Goal: Task Accomplishment & Management: Manage account settings

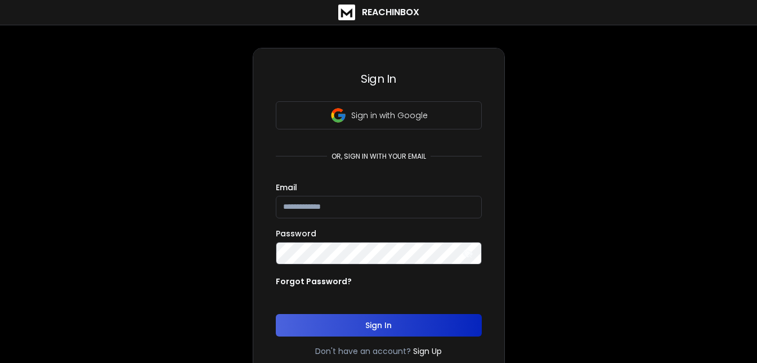
type input "**********"
click at [389, 323] on button "Sign In" at bounding box center [379, 325] width 206 height 23
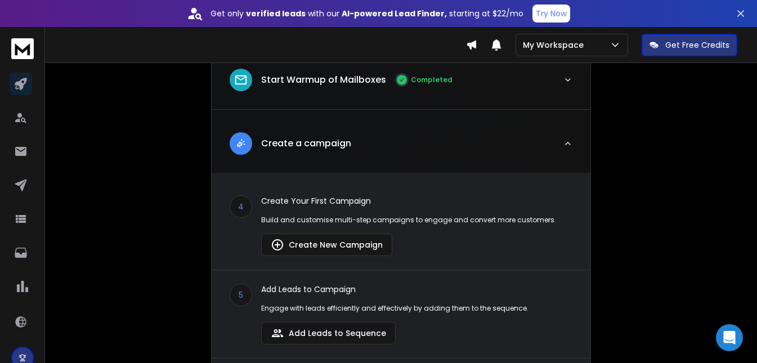
scroll to position [394, 0]
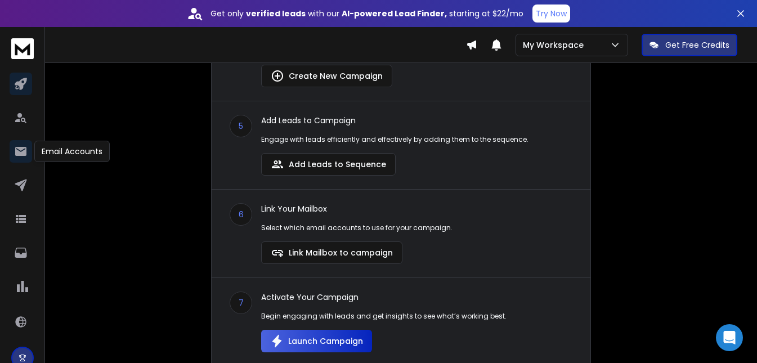
click at [20, 147] on icon at bounding box center [20, 151] width 11 height 9
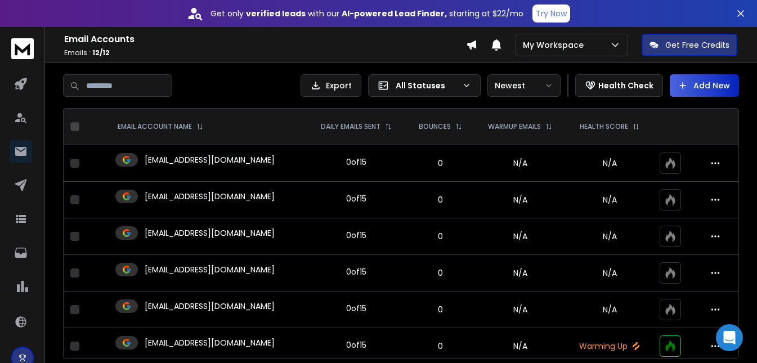
click at [670, 169] on div at bounding box center [670, 163] width 21 height 21
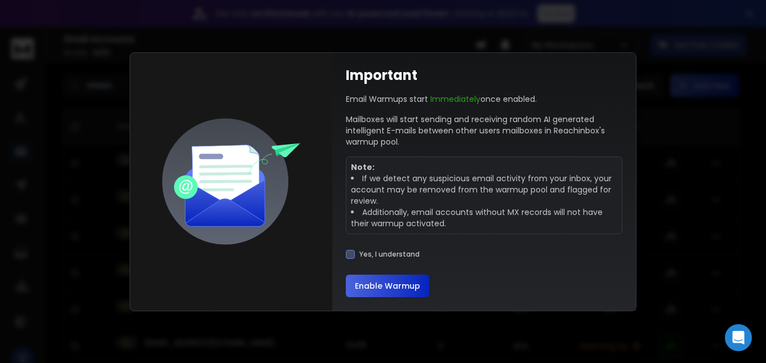
click at [347, 255] on button "Yes, I understand" at bounding box center [350, 254] width 9 height 9
click at [374, 291] on button "Enable Warmup" at bounding box center [387, 286] width 83 height 23
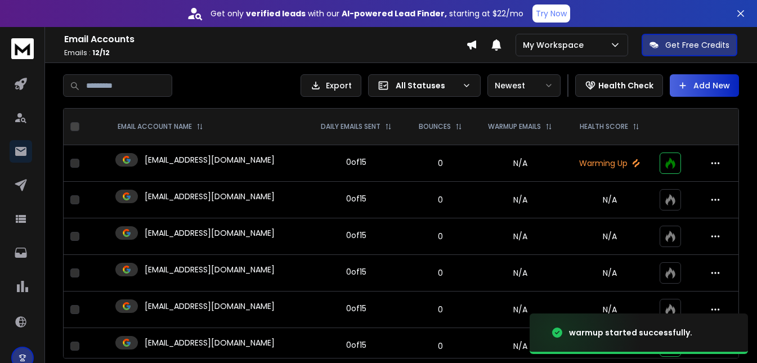
click at [670, 202] on icon at bounding box center [671, 199] width 10 height 11
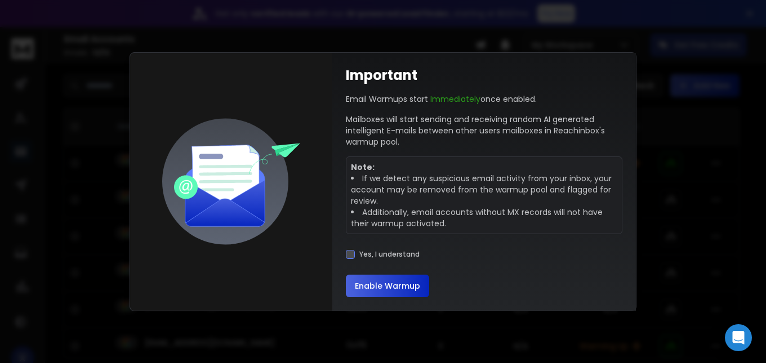
click at [353, 253] on button "Yes, I understand" at bounding box center [350, 254] width 9 height 9
click at [374, 283] on button "Enable Warmup" at bounding box center [387, 286] width 83 height 23
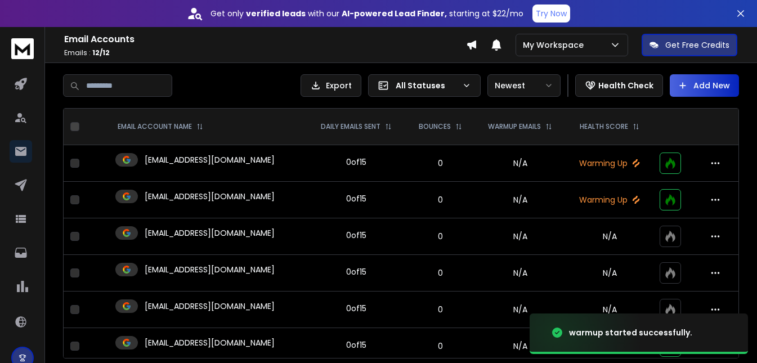
click at [665, 234] on icon at bounding box center [670, 236] width 11 height 11
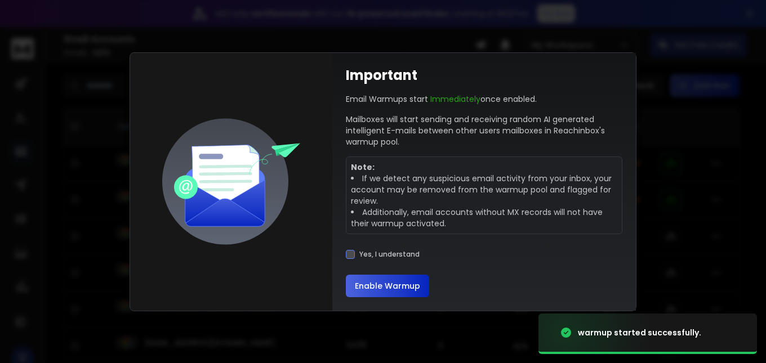
drag, startPoint x: 349, startPoint y: 251, endPoint x: 350, endPoint y: 257, distance: 6.3
click at [349, 251] on button "Yes, I understand" at bounding box center [350, 254] width 9 height 9
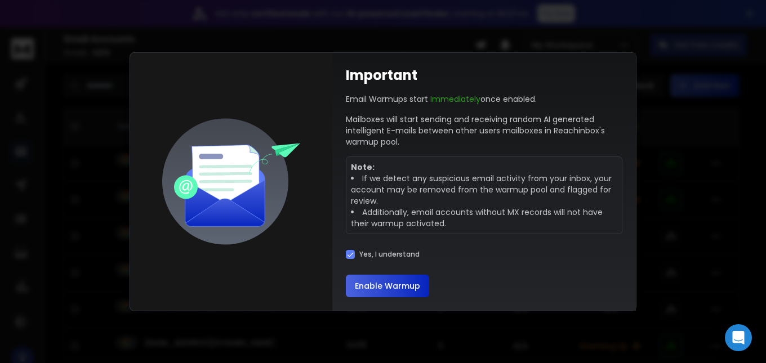
click at [375, 287] on button "Enable Warmup" at bounding box center [387, 286] width 83 height 23
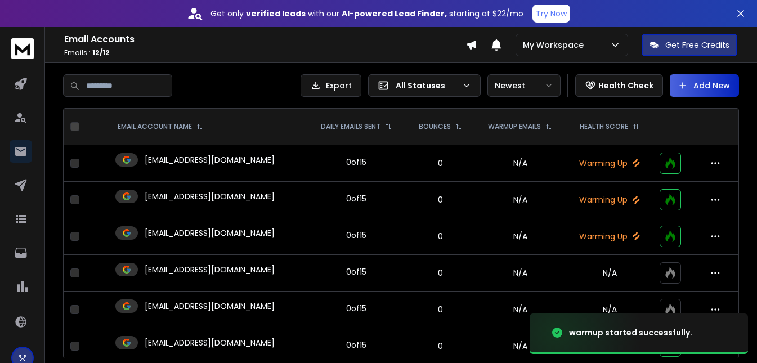
click at [666, 273] on icon at bounding box center [671, 272] width 10 height 11
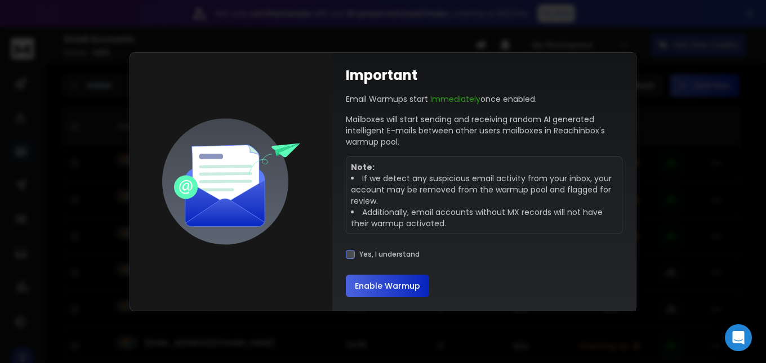
click at [350, 255] on button "Yes, I understand" at bounding box center [350, 254] width 9 height 9
click at [370, 283] on button "Enable Warmup" at bounding box center [387, 286] width 83 height 23
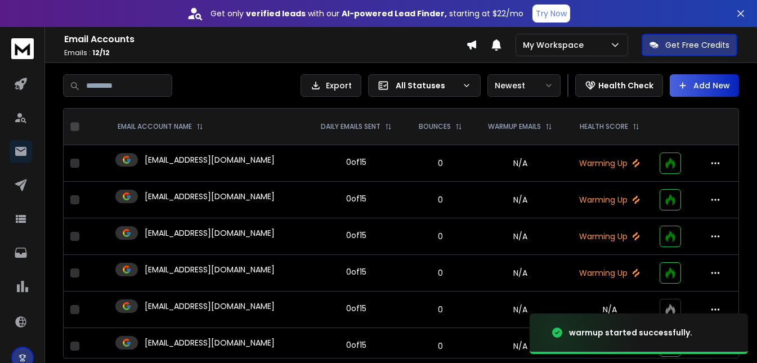
scroll to position [56, 0]
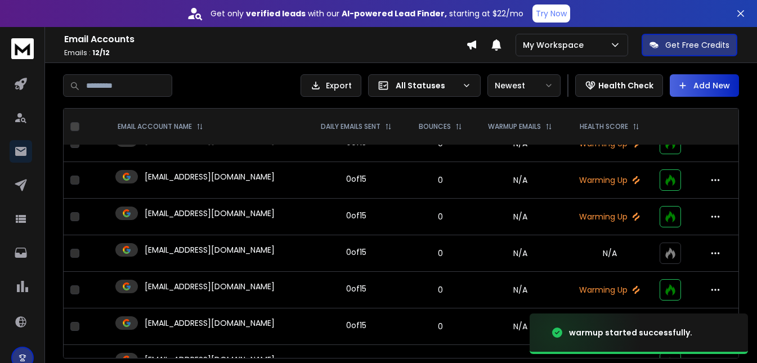
click at [667, 253] on icon at bounding box center [671, 253] width 10 height 11
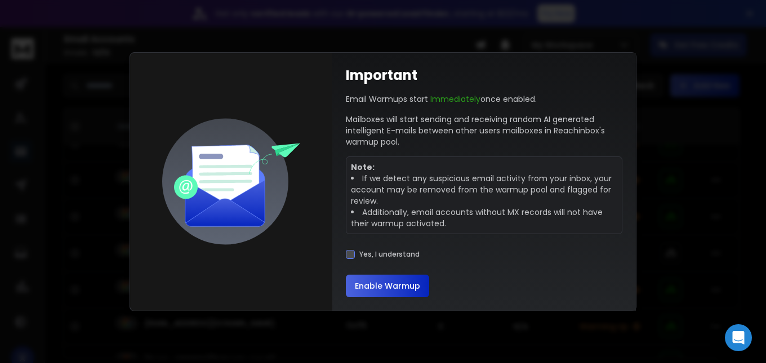
click at [348, 256] on button "Yes, I understand" at bounding box center [350, 254] width 9 height 9
click at [363, 280] on button "Enable Warmup" at bounding box center [387, 286] width 83 height 23
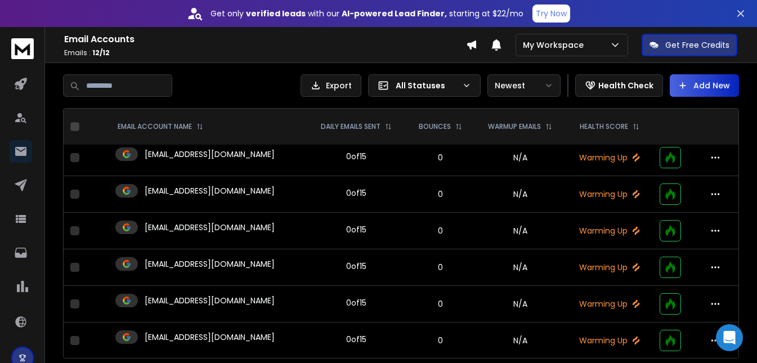
scroll to position [235, 0]
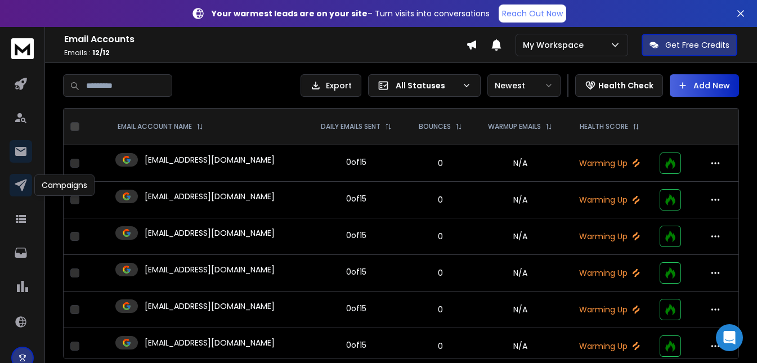
click at [20, 180] on icon at bounding box center [21, 186] width 14 height 14
